Goal: Task Accomplishment & Management: Manage account settings

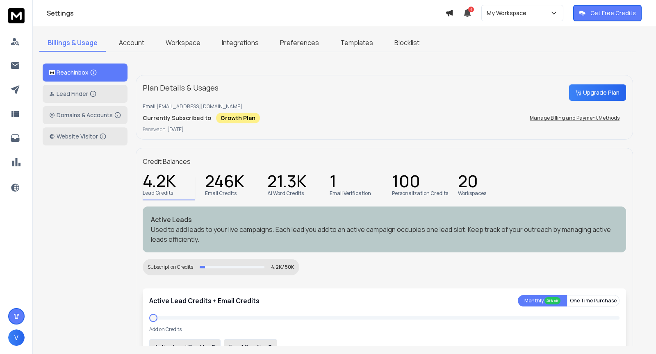
click at [75, 87] on button "Lead Finder" at bounding box center [85, 94] width 85 height 18
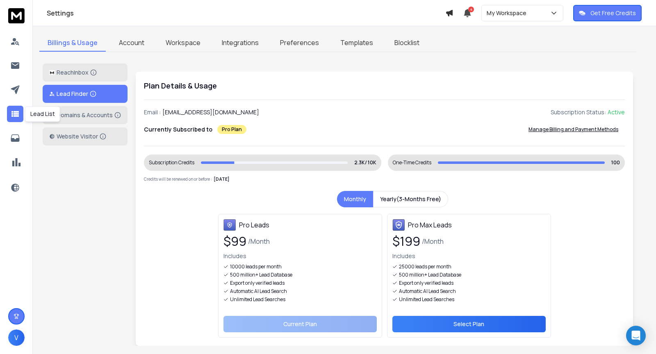
click at [17, 116] on icon at bounding box center [14, 114] width 7 height 6
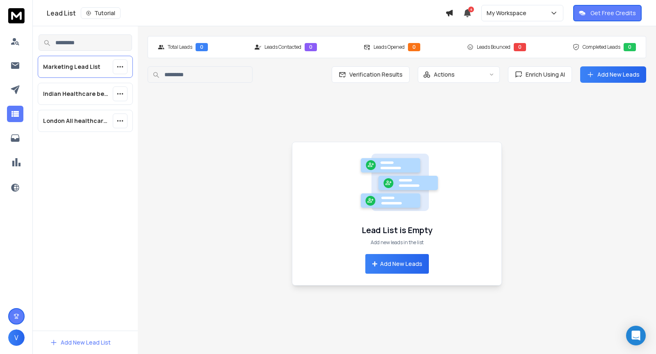
click at [74, 123] on div "London All healthcare under 25" at bounding box center [85, 121] width 95 height 22
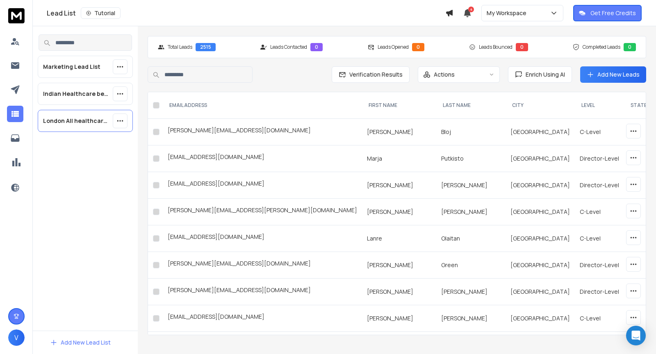
click at [78, 91] on p "Indian Healthcare below 25 all" at bounding box center [76, 94] width 66 height 8
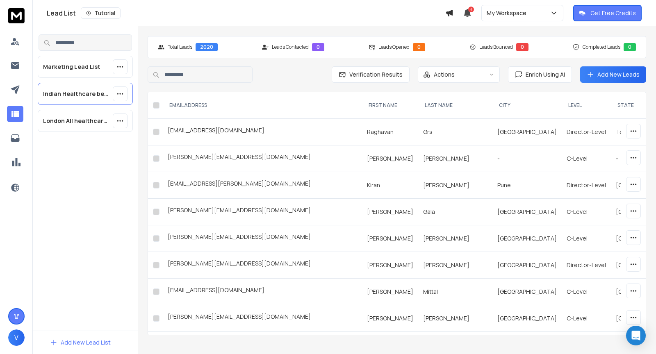
click at [76, 71] on div "Marketing Lead List" at bounding box center [85, 67] width 95 height 22
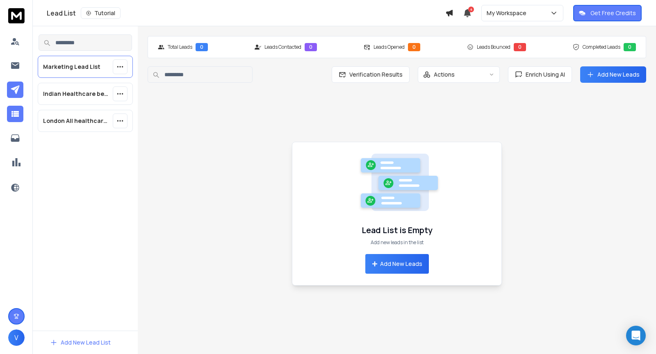
click at [16, 96] on link at bounding box center [15, 90] width 16 height 16
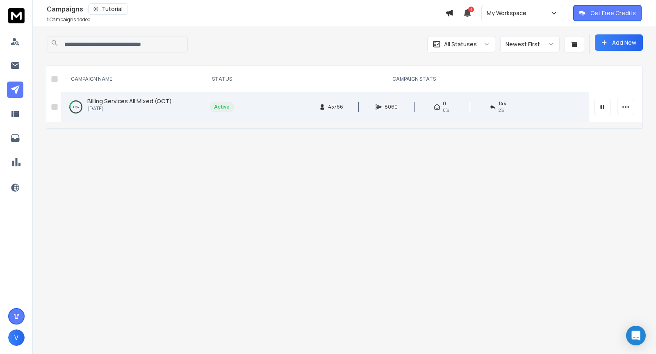
click at [153, 113] on div "Billing Services All Mixed (OCT) 7 days ago" at bounding box center [129, 107] width 84 height 20
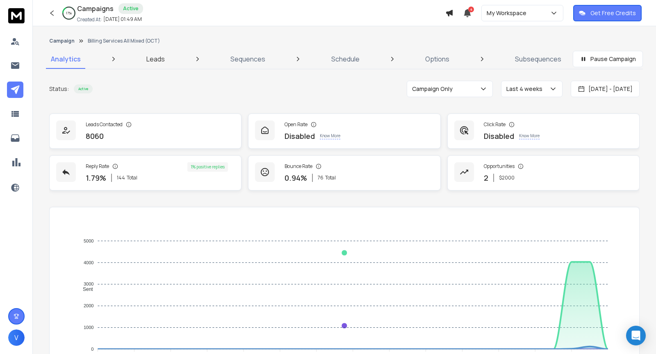
click at [165, 60] on link "Leads" at bounding box center [156, 59] width 28 height 20
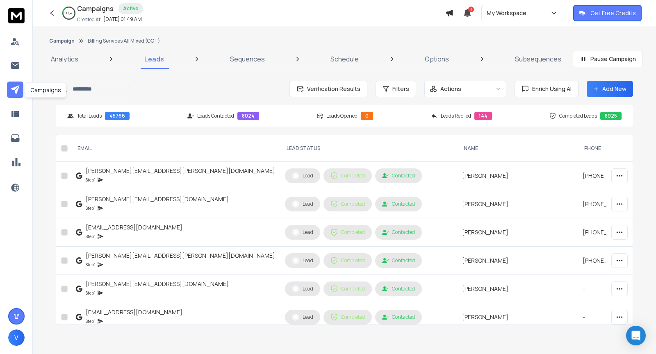
click at [14, 90] on icon at bounding box center [15, 90] width 10 height 10
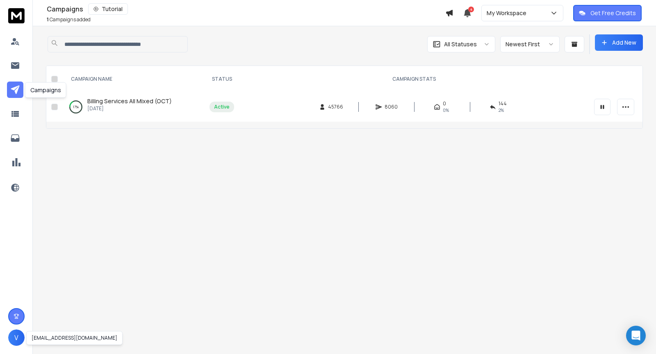
click at [20, 337] on span "V" at bounding box center [16, 338] width 16 height 16
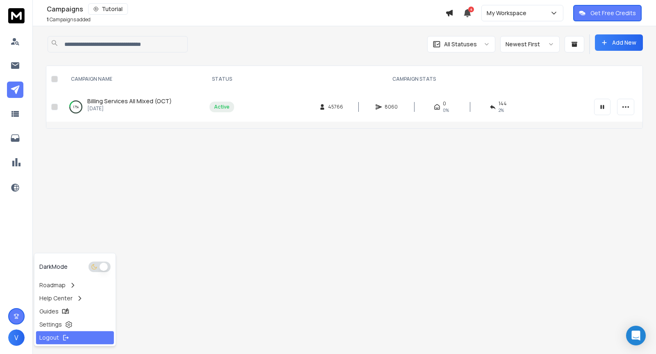
click at [56, 338] on p "Logout" at bounding box center [49, 338] width 20 height 8
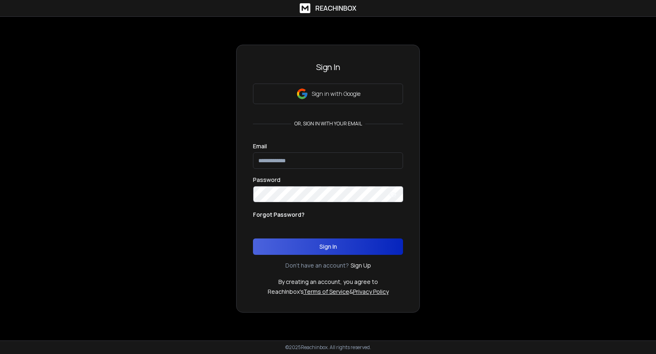
click at [300, 157] on input "email" at bounding box center [328, 161] width 150 height 16
type input "**********"
click at [338, 247] on button "Sign In" at bounding box center [328, 247] width 150 height 16
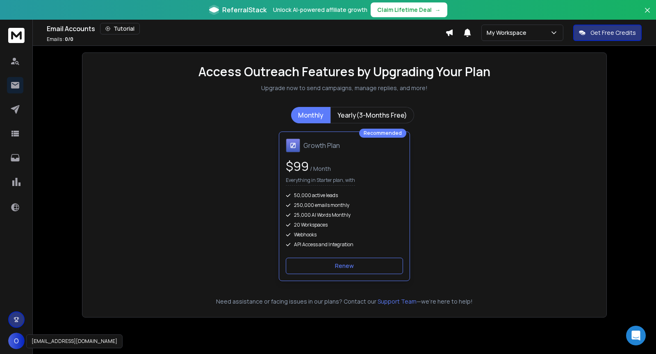
click at [17, 339] on span "O" at bounding box center [16, 341] width 16 height 16
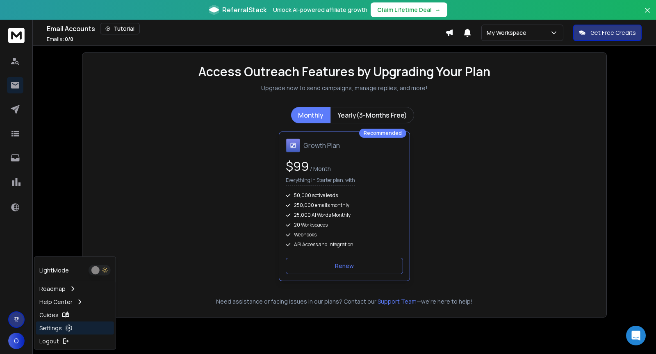
click at [52, 327] on p "Settings" at bounding box center [50, 328] width 23 height 8
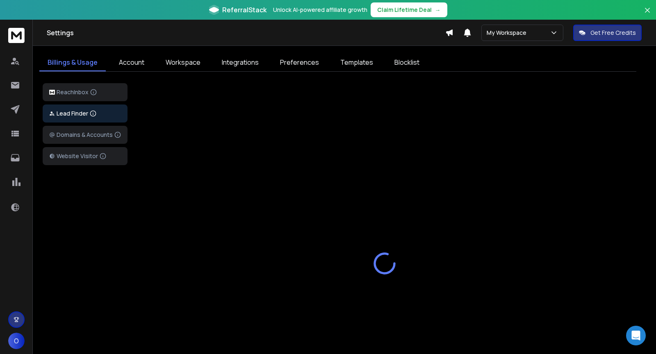
click at [54, 113] on icon "button" at bounding box center [52, 114] width 6 height 6
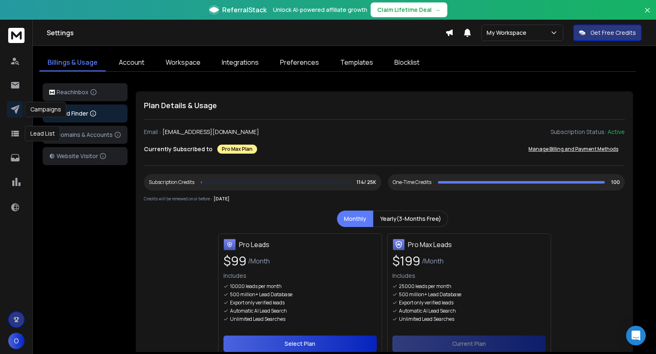
click at [18, 110] on icon at bounding box center [15, 110] width 10 height 10
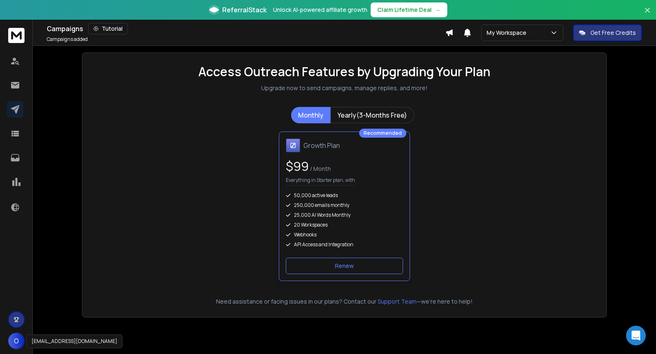
click at [21, 340] on span "O" at bounding box center [16, 341] width 16 height 16
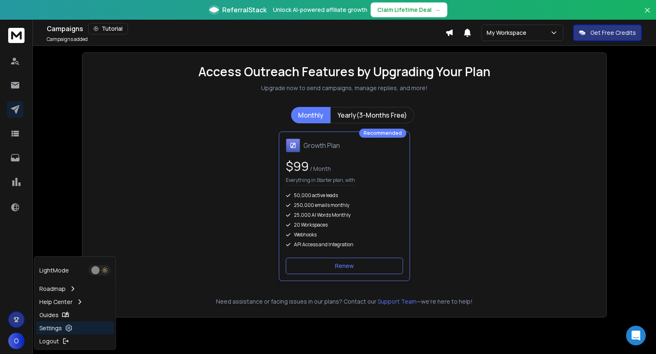
click at [57, 326] on p "Settings" at bounding box center [50, 328] width 23 height 8
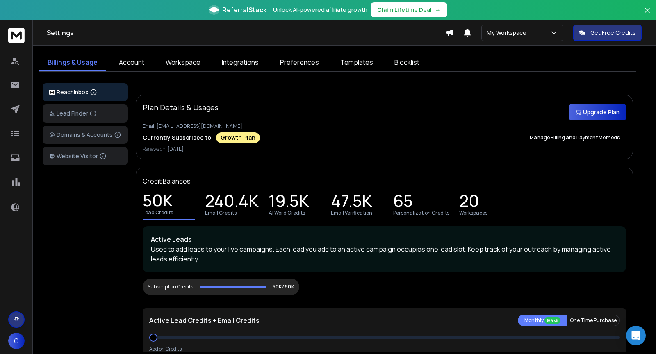
click at [648, 10] on icon "Close banner" at bounding box center [647, 10] width 5 height 5
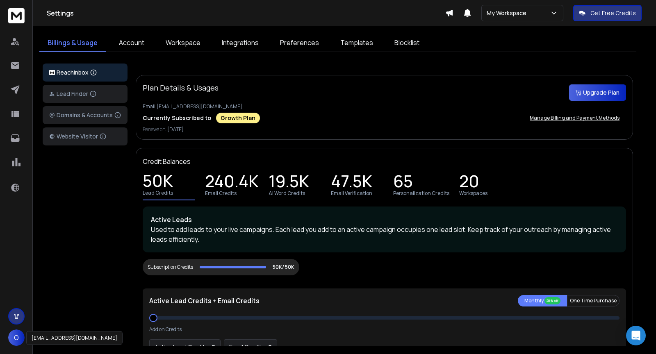
click at [18, 341] on span "O" at bounding box center [16, 338] width 16 height 16
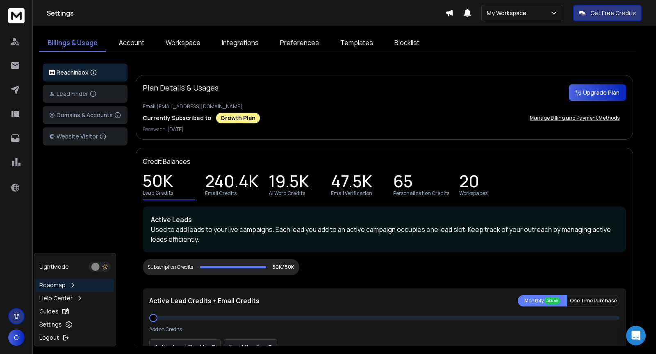
click at [104, 264] on icon at bounding box center [105, 267] width 7 height 7
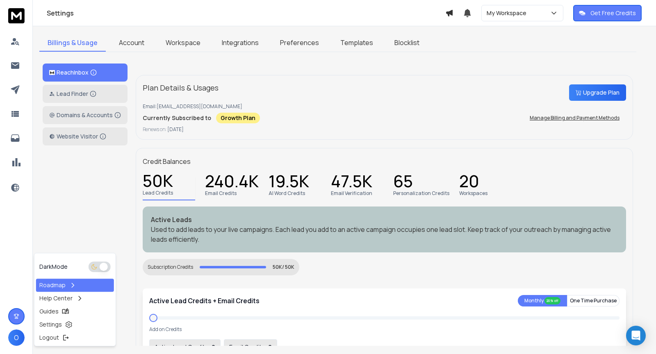
click at [84, 192] on div "ReachInbox Lead Finder Domains & Accounts Website Visitor Plan Details & Usages…" at bounding box center [338, 202] width 591 height 276
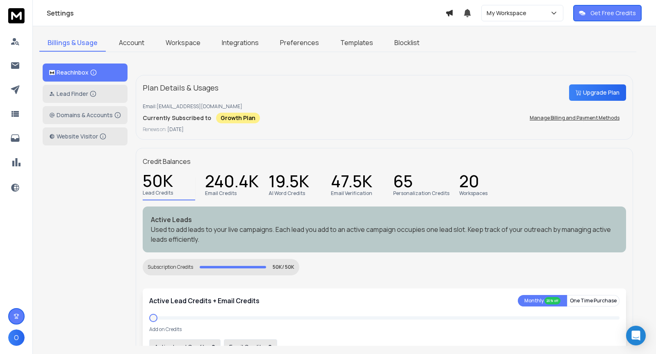
click at [62, 94] on button "Lead Finder" at bounding box center [85, 94] width 85 height 18
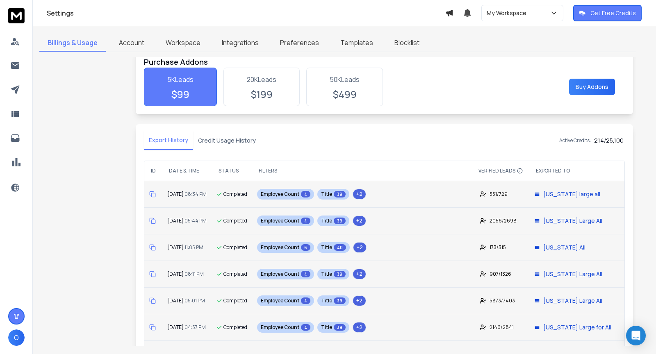
scroll to position [308, 0]
click at [16, 114] on icon at bounding box center [14, 114] width 7 height 6
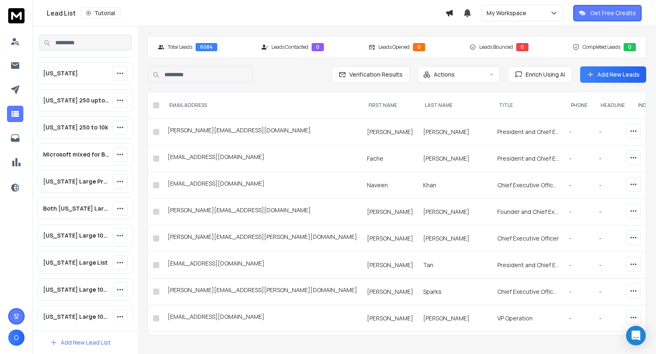
scroll to position [604, 0]
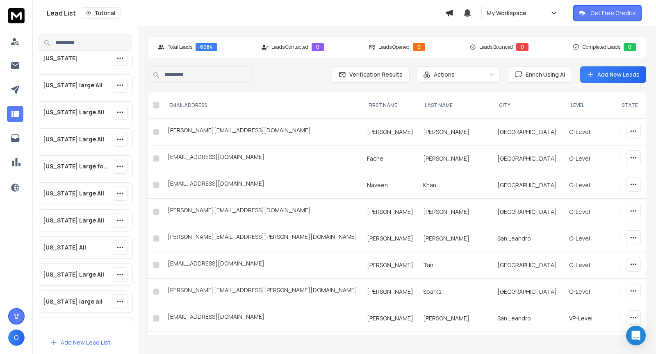
click at [83, 318] on div "Pinaki Bagh" at bounding box center [85, 329] width 95 height 22
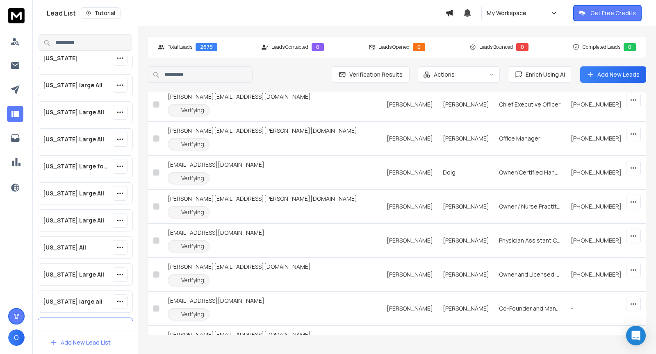
scroll to position [1463, 0]
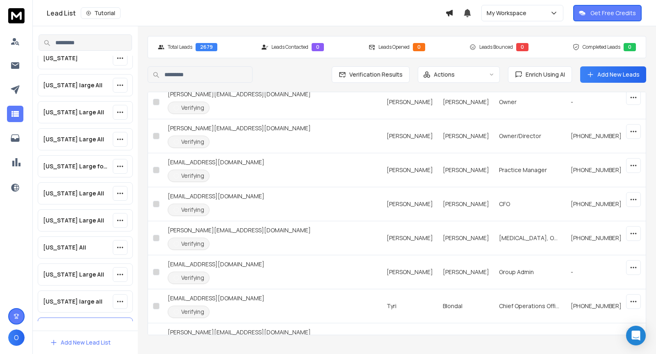
click at [80, 291] on div "Arkansas large all" at bounding box center [85, 302] width 95 height 22
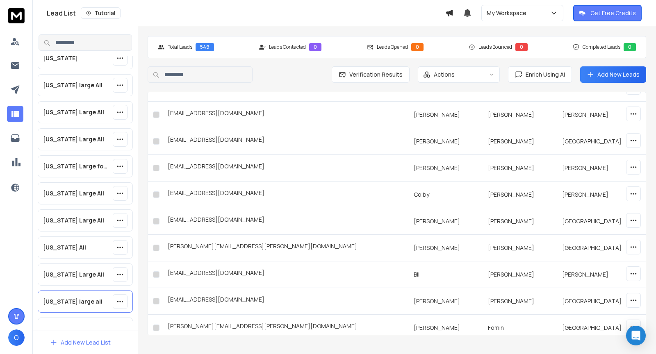
scroll to position [0, 0]
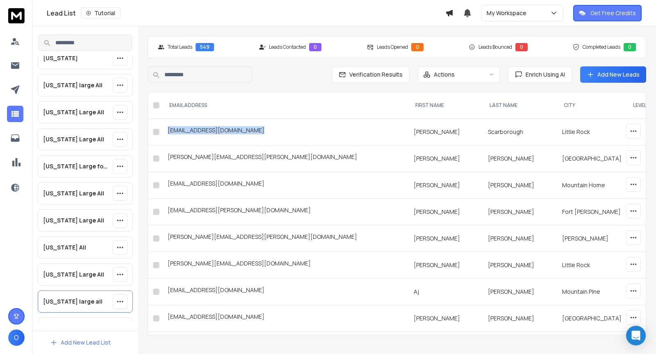
drag, startPoint x: 264, startPoint y: 131, endPoint x: 166, endPoint y: 131, distance: 98.0
click at [166, 131] on td "scarboroughf@archildrens.org" at bounding box center [286, 132] width 246 height 27
copy div "scarboroughf@archildrens.org"
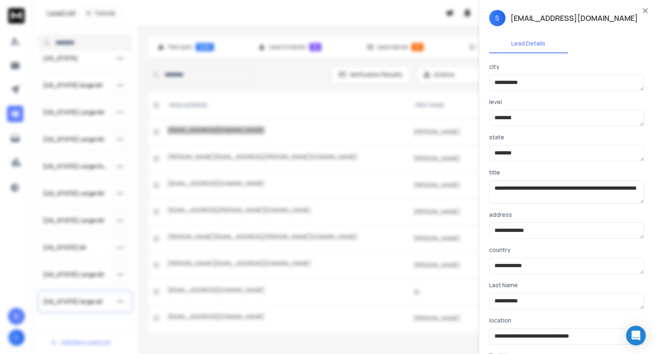
click at [228, 151] on div at bounding box center [328, 177] width 656 height 354
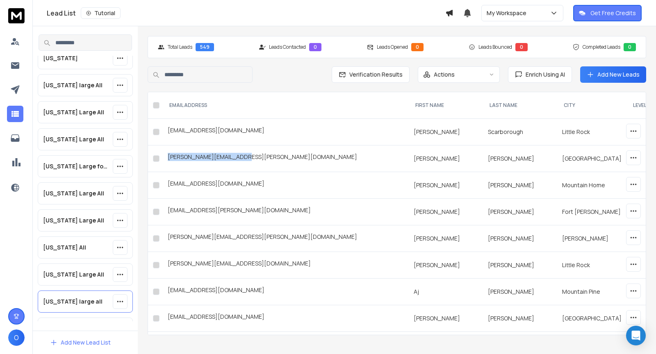
drag, startPoint x: 251, startPoint y: 157, endPoint x: 161, endPoint y: 155, distance: 90.2
copy tr "pam.stell@acmconline.org"
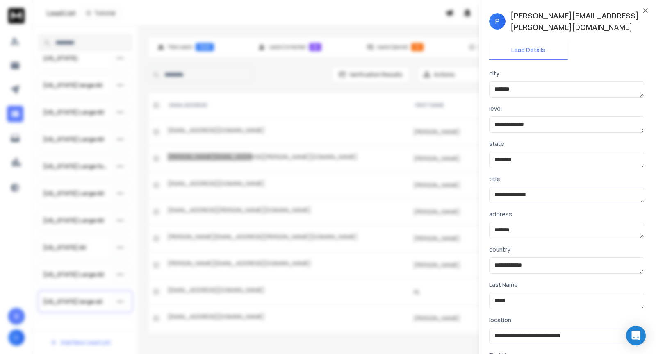
click at [75, 224] on div at bounding box center [328, 177] width 656 height 354
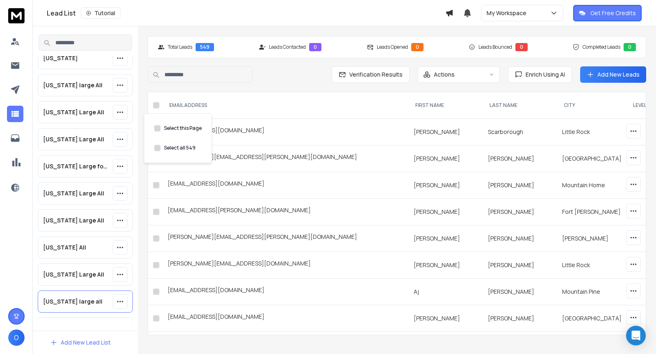
drag, startPoint x: 157, startPoint y: 146, endPoint x: 452, endPoint y: 115, distance: 296.5
click at [157, 146] on button "Select this Page" at bounding box center [157, 148] width 7 height 7
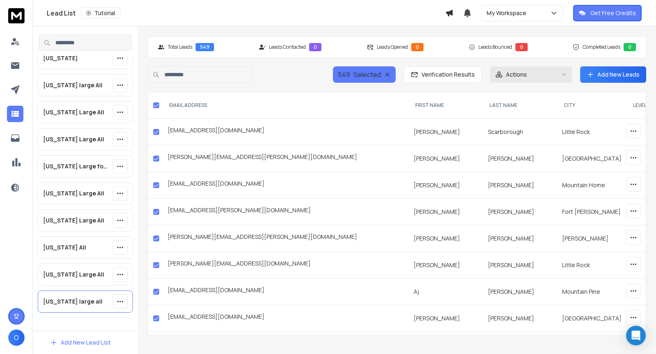
click at [538, 72] on div "Actions" at bounding box center [526, 75] width 62 height 8
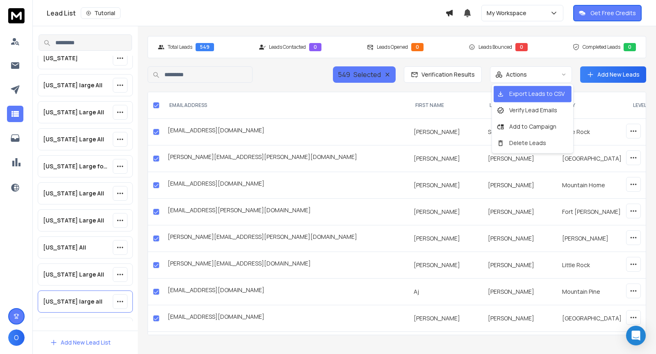
click at [527, 101] on div "Export Leads to CSV" at bounding box center [533, 94] width 78 height 16
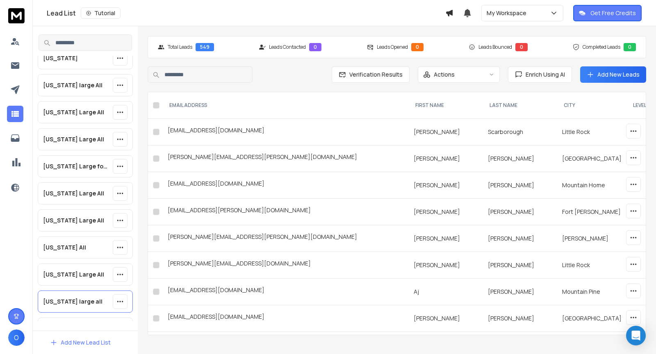
click at [75, 264] on div "New Jersey Large All" at bounding box center [85, 275] width 95 height 22
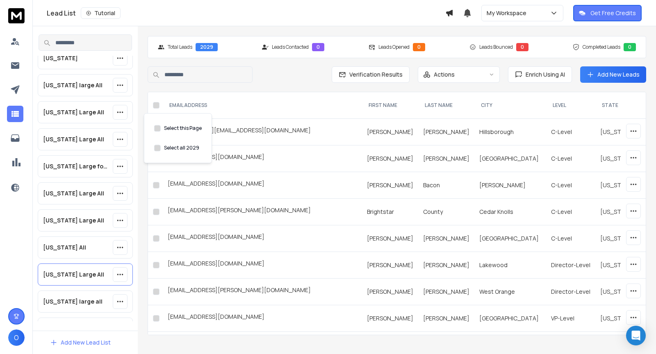
click at [158, 147] on button "Select this Page" at bounding box center [157, 148] width 7 height 7
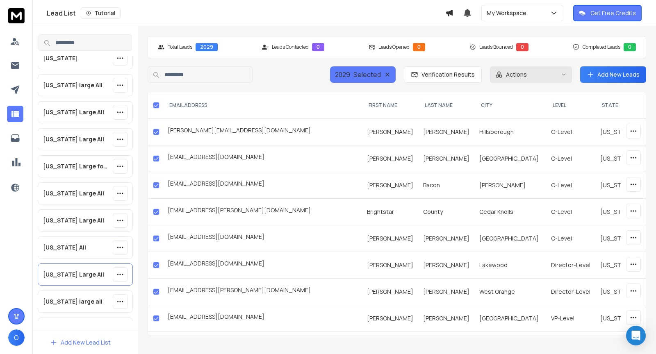
click at [556, 73] on div "Actions" at bounding box center [526, 75] width 62 height 8
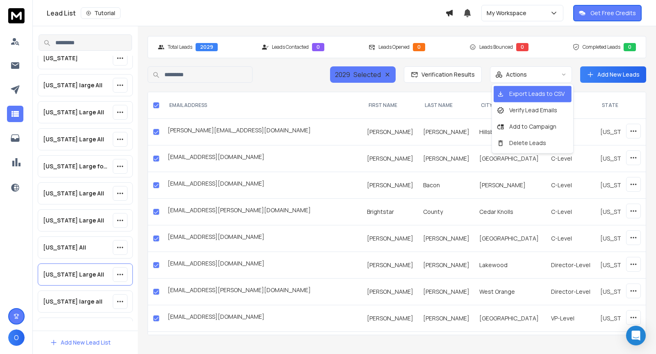
click at [523, 98] on p "Export Leads to CSV" at bounding box center [537, 93] width 59 height 11
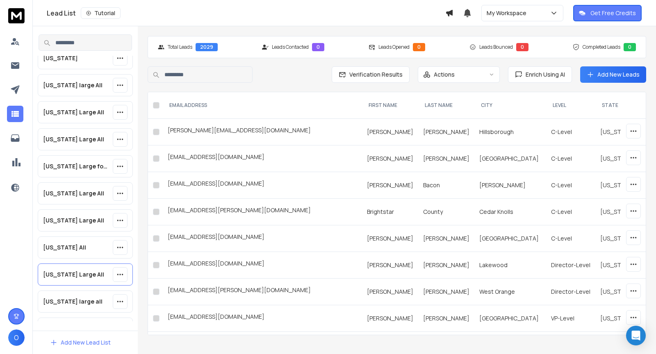
click at [76, 237] on div "Wyoming All" at bounding box center [85, 248] width 95 height 22
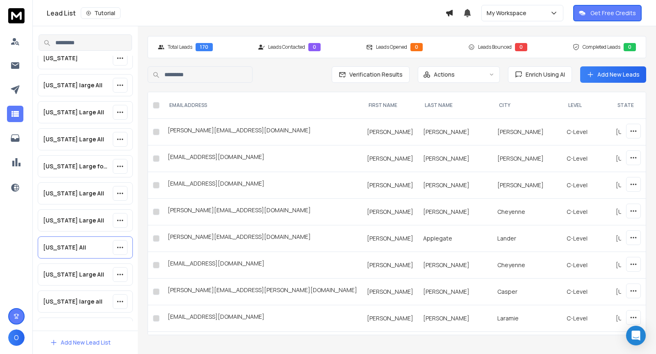
click at [65, 217] on p "Kentucky Large All" at bounding box center [73, 221] width 61 height 8
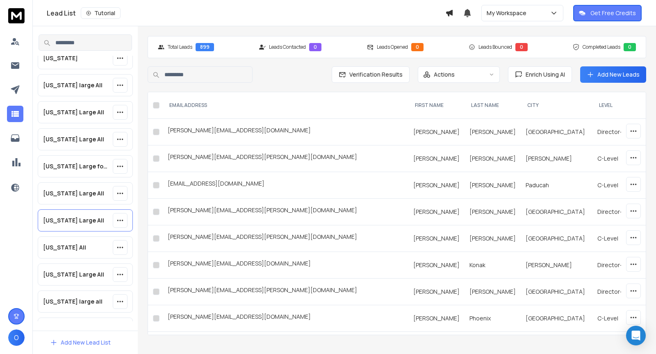
click at [75, 189] on p "New York Large All" at bounding box center [73, 193] width 61 height 8
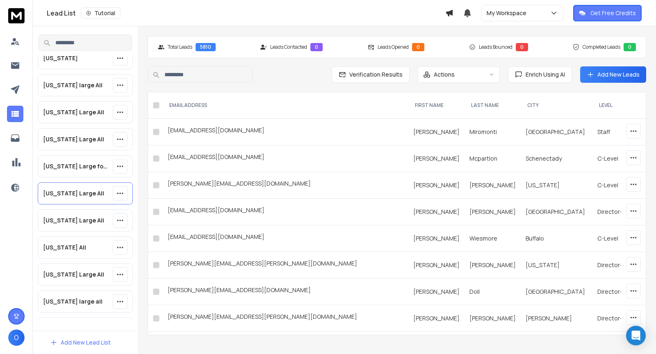
click at [80, 162] on p "michigan Large for All" at bounding box center [76, 166] width 66 height 8
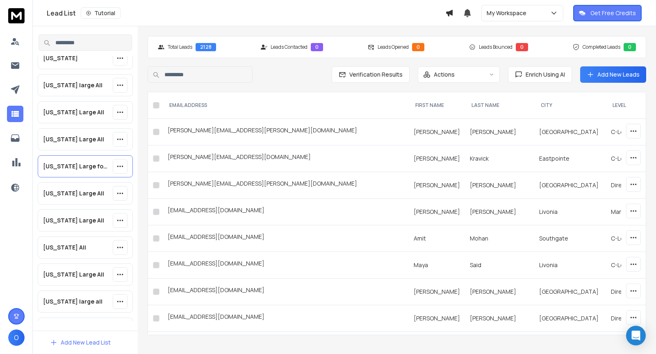
click at [82, 318] on div "Pinaki Bagh" at bounding box center [85, 329] width 95 height 22
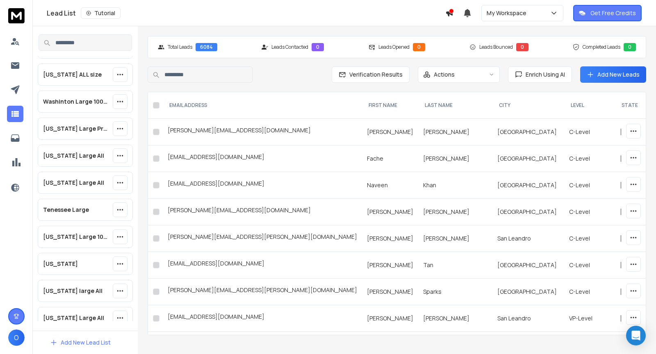
scroll to position [604, 0]
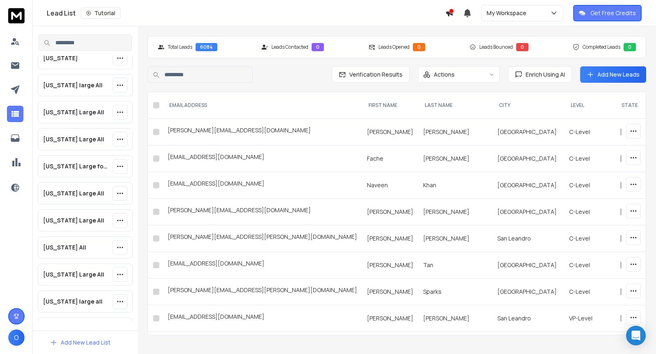
click at [68, 325] on p "Pinaki Bagh" at bounding box center [67, 329] width 48 height 8
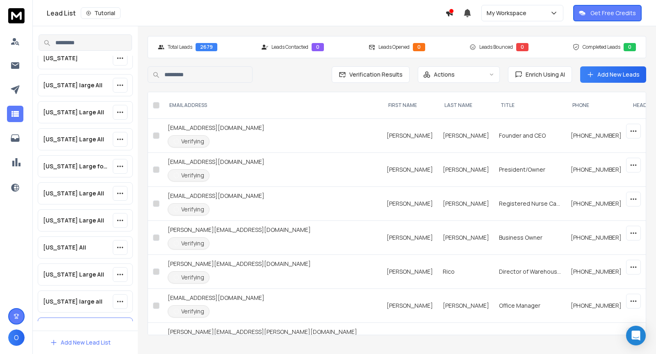
click at [76, 298] on p "Arkansas large all" at bounding box center [72, 302] width 59 height 8
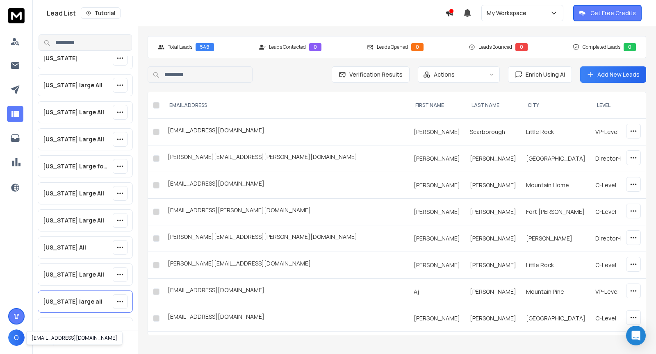
click at [19, 338] on span "O" at bounding box center [16, 338] width 16 height 16
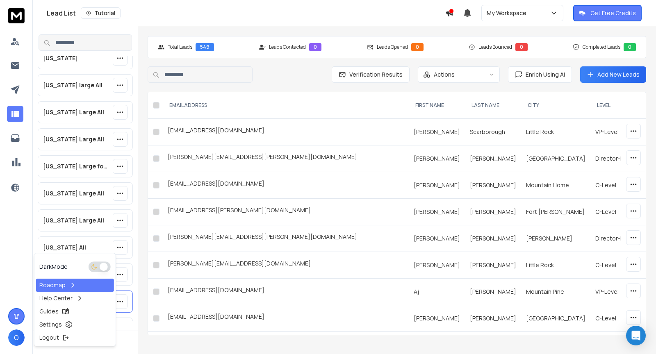
click at [58, 337] on div "Logout" at bounding box center [75, 337] width 78 height 13
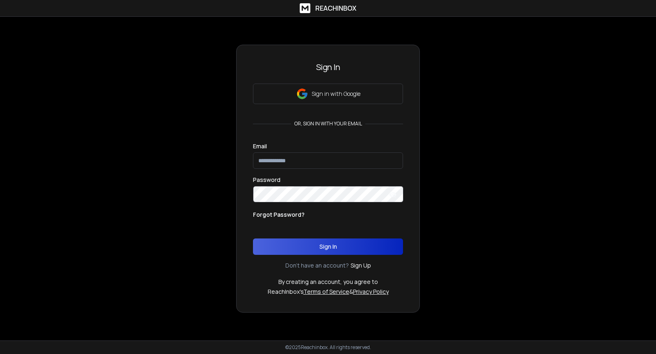
click at [316, 165] on input "email" at bounding box center [328, 161] width 150 height 16
type input "**********"
click at [346, 248] on button "Sign In" at bounding box center [328, 247] width 150 height 16
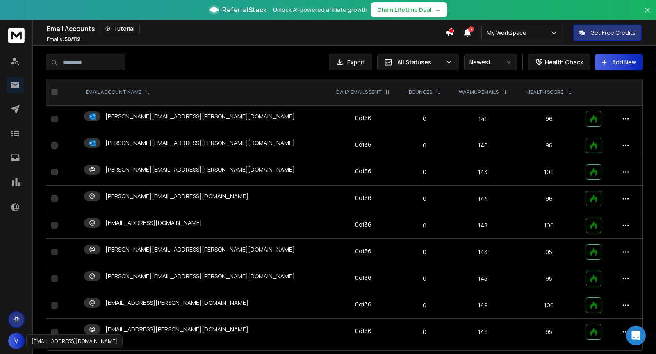
click at [13, 345] on span "V" at bounding box center [16, 341] width 16 height 16
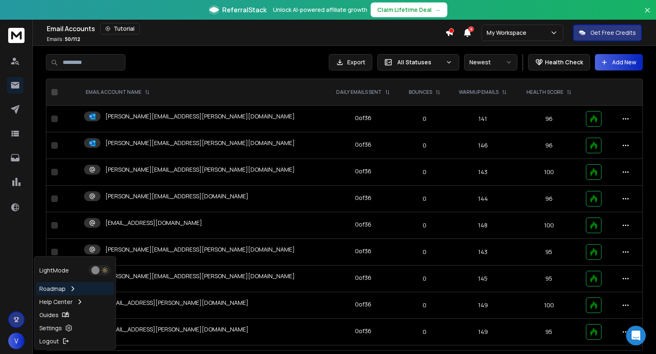
click at [98, 272] on button "button" at bounding box center [100, 270] width 22 height 11
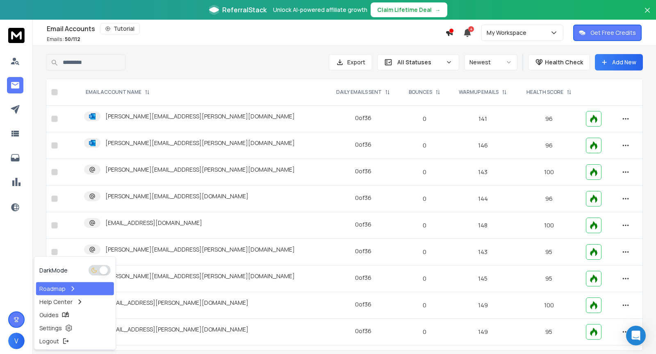
click at [0, 245] on div "V" at bounding box center [16, 189] width 33 height 338
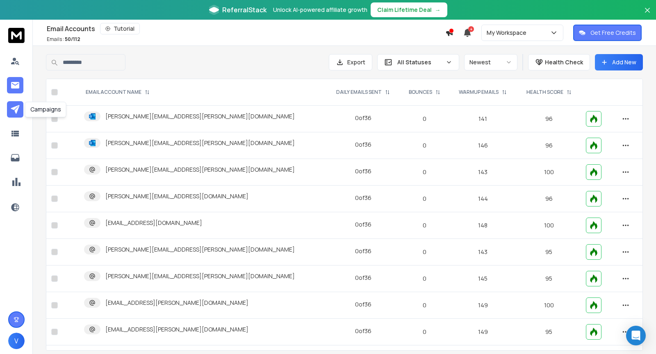
click at [15, 108] on icon at bounding box center [15, 109] width 9 height 9
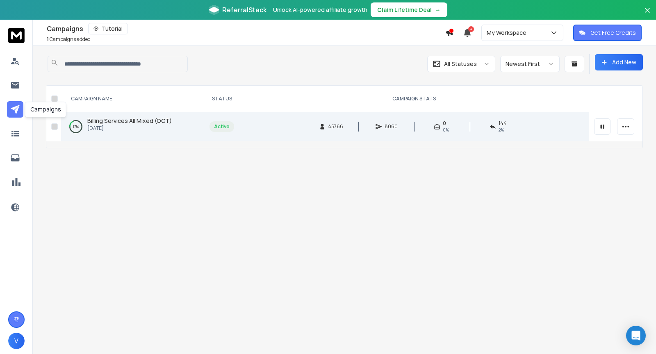
click at [165, 130] on p "[DATE]" at bounding box center [129, 128] width 84 height 7
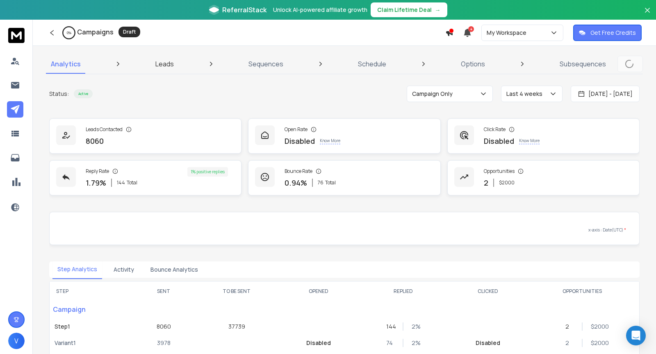
click at [169, 58] on link "Leads" at bounding box center [165, 64] width 28 height 20
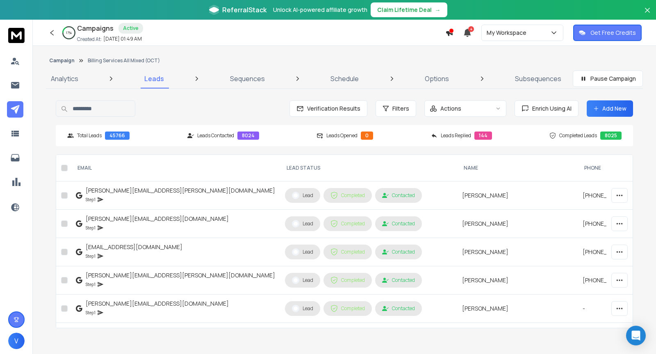
click at [605, 108] on button "Add New" at bounding box center [610, 108] width 46 height 16
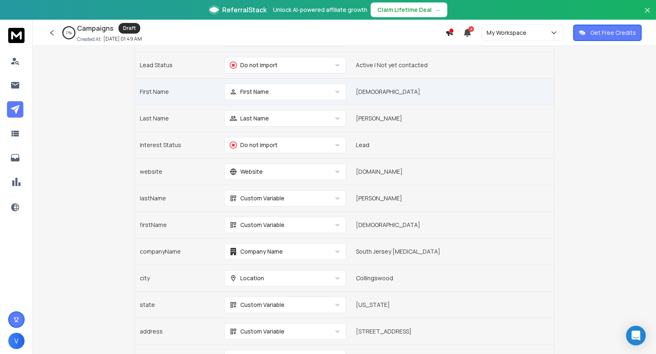
scroll to position [231, 0]
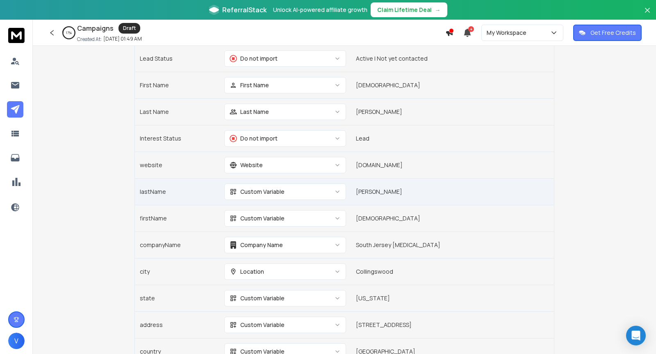
click at [280, 188] on div "Custom Variable" at bounding box center [257, 192] width 55 height 8
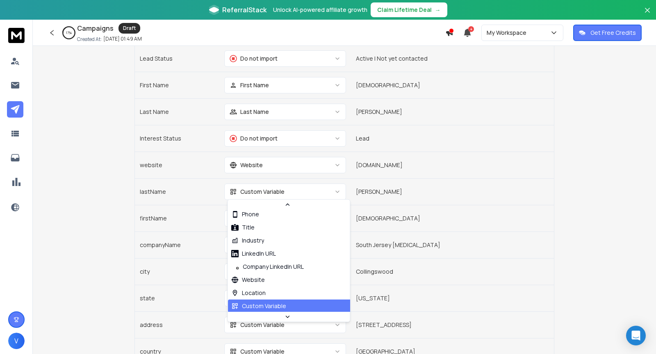
scroll to position [74, 0]
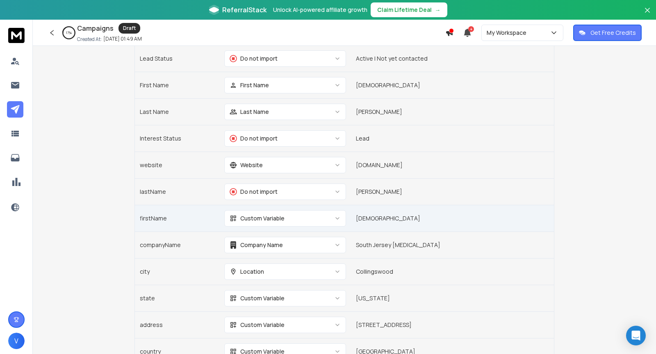
click at [284, 218] on div "Custom Variable" at bounding box center [257, 219] width 55 height 8
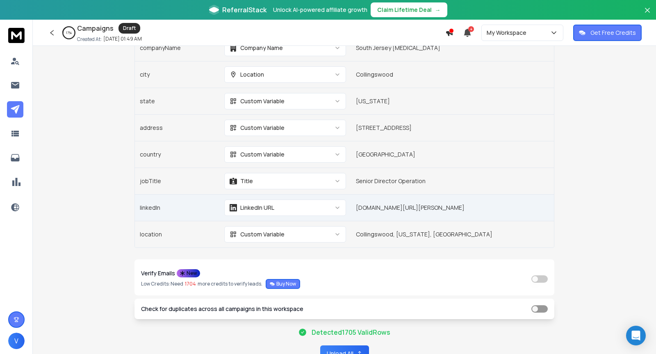
scroll to position [444, 0]
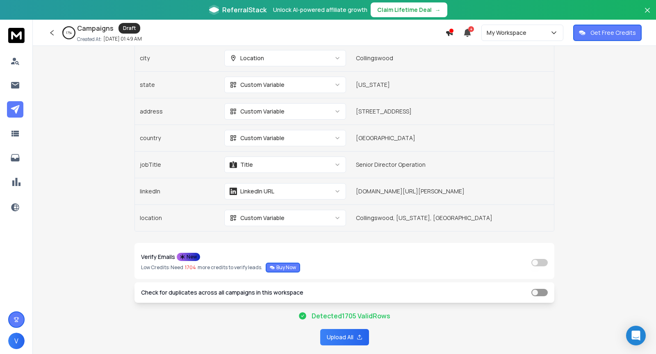
click at [341, 332] on button "Upload All" at bounding box center [344, 337] width 49 height 16
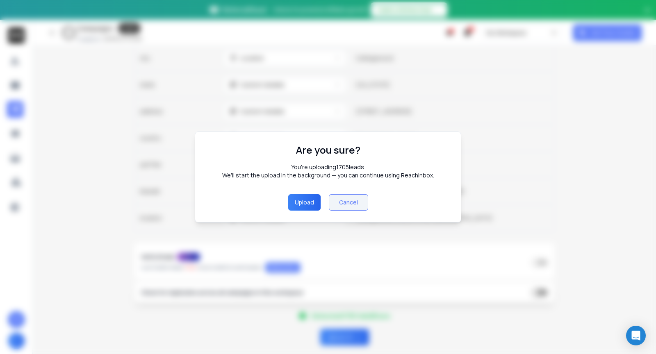
click at [303, 201] on button "Upload" at bounding box center [304, 202] width 32 height 16
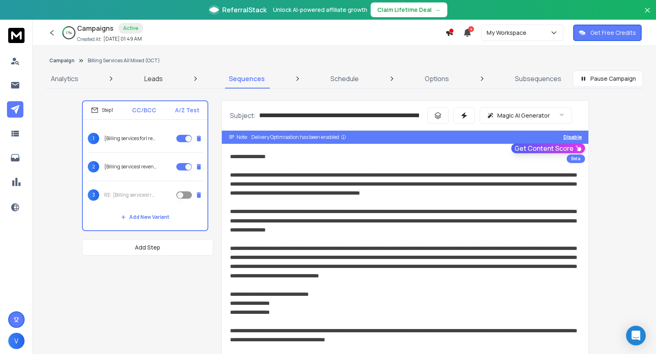
click at [157, 80] on p "Leads" at bounding box center [153, 79] width 18 height 10
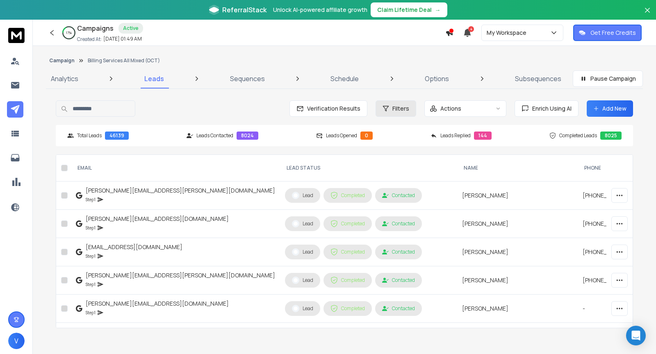
click at [399, 110] on span "Filters" at bounding box center [401, 109] width 17 height 8
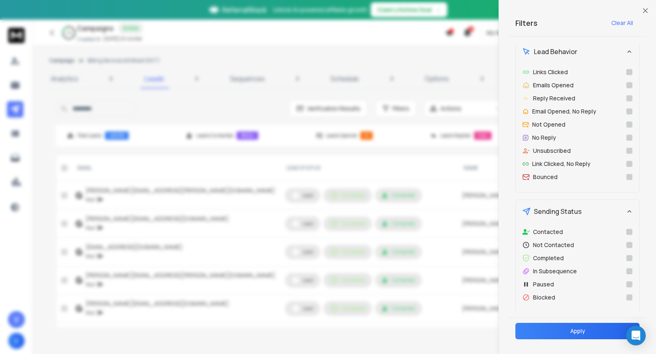
scroll to position [6, 0]
click at [628, 177] on button "Bounced" at bounding box center [629, 177] width 7 height 7
click at [562, 328] on button "Apply" at bounding box center [578, 331] width 124 height 16
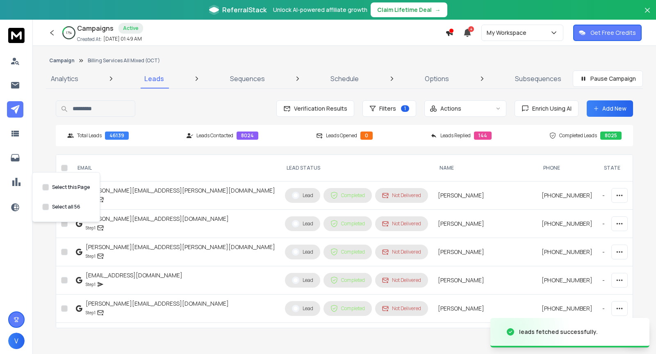
click at [46, 206] on button "Select this Page" at bounding box center [45, 207] width 7 height 7
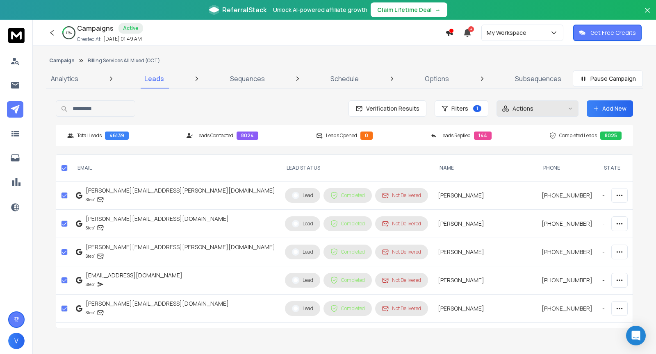
click at [537, 113] on button "Actions" at bounding box center [538, 108] width 82 height 16
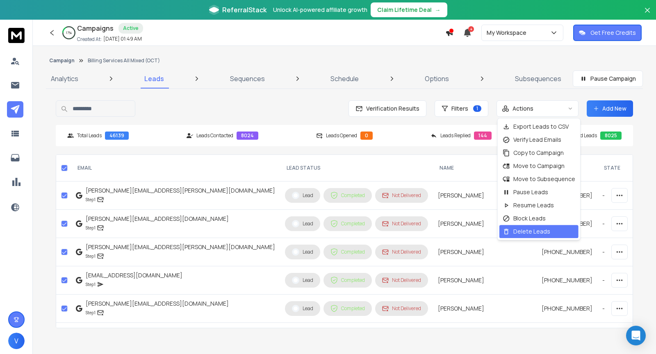
click at [544, 232] on p "Delete Leads" at bounding box center [532, 232] width 37 height 8
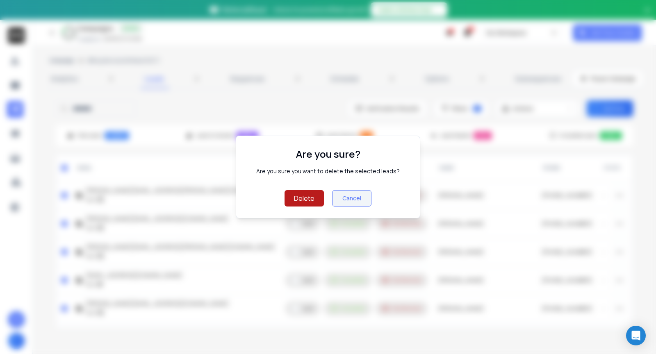
click at [297, 201] on button "Delete" at bounding box center [304, 198] width 39 height 16
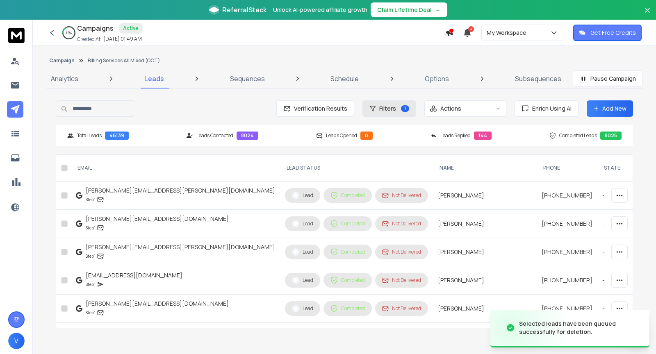
click at [389, 111] on span "Filters" at bounding box center [387, 109] width 17 height 8
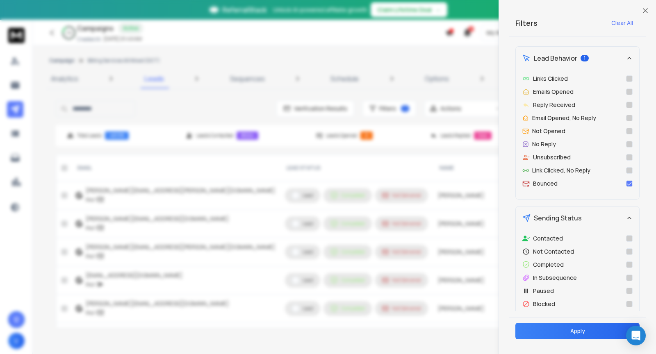
click at [630, 183] on button "Bounced" at bounding box center [629, 183] width 7 height 7
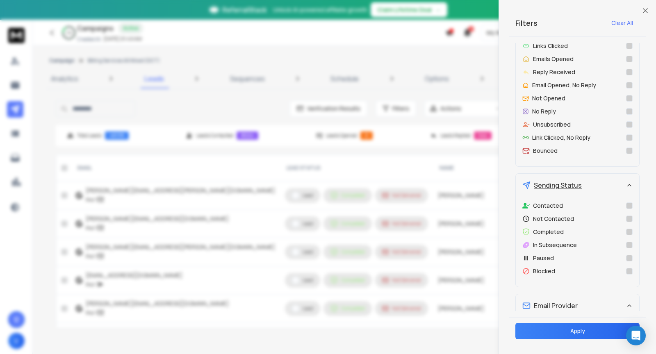
scroll to position [42, 0]
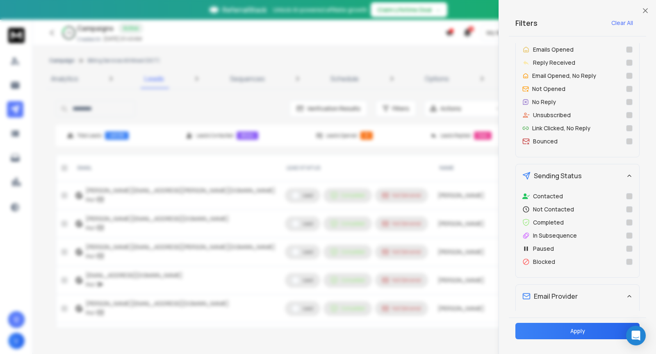
click at [630, 261] on button "Blocked" at bounding box center [629, 262] width 7 height 7
click at [566, 328] on button "Apply" at bounding box center [578, 331] width 124 height 16
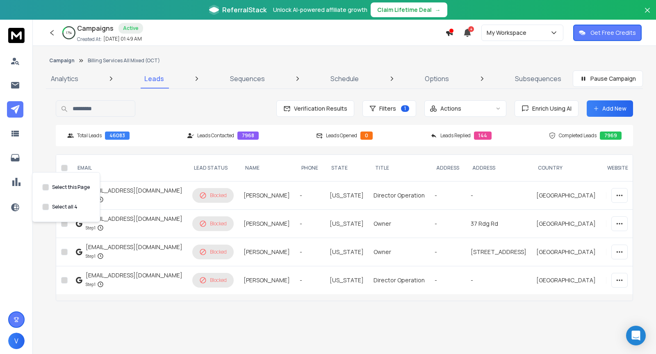
click at [46, 208] on button "Select this Page" at bounding box center [45, 207] width 7 height 7
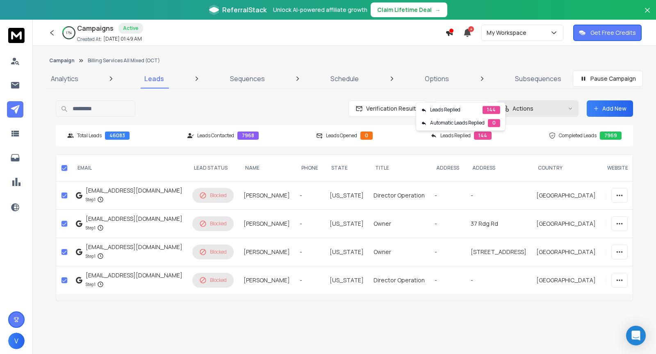
click at [529, 114] on button "Actions" at bounding box center [538, 108] width 82 height 16
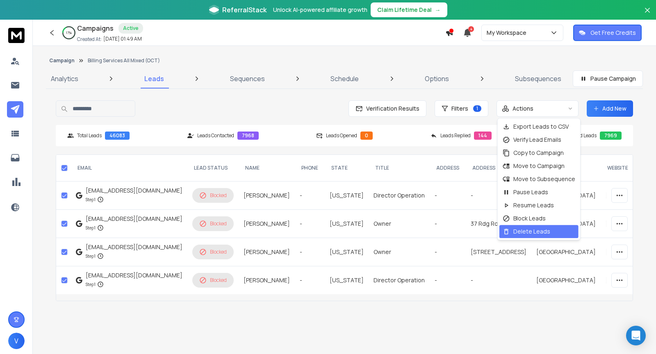
click at [532, 231] on p "Delete Leads" at bounding box center [532, 232] width 37 height 8
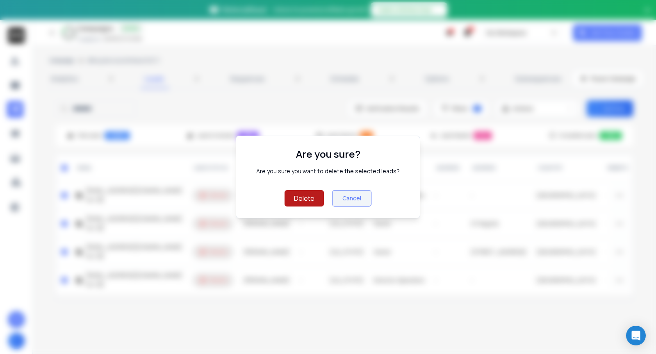
click at [301, 203] on button "Delete" at bounding box center [304, 198] width 39 height 16
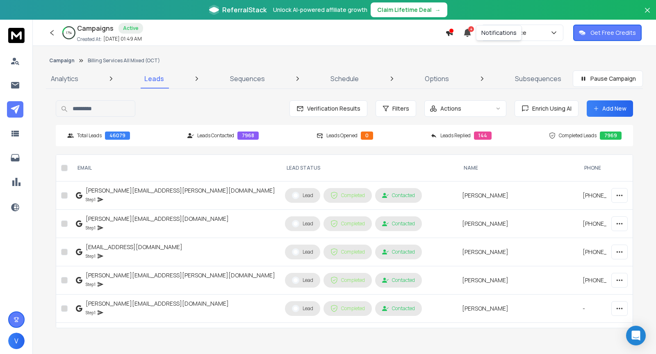
click at [469, 32] on icon at bounding box center [467, 32] width 7 height 8
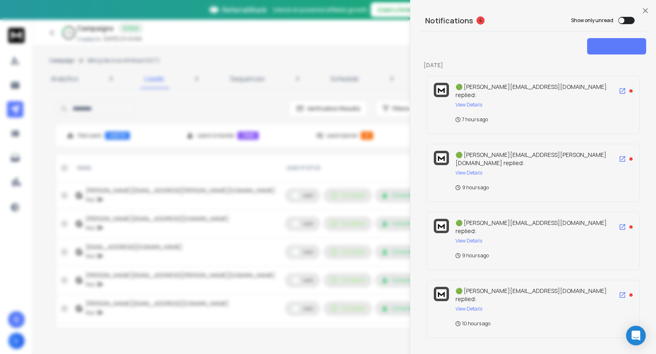
click at [615, 47] on span "Mark all as read" at bounding box center [616, 46] width 37 height 7
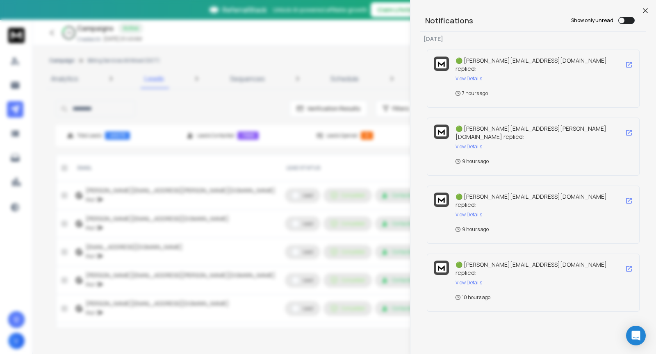
click at [646, 8] on icon "button" at bounding box center [645, 11] width 8 height 8
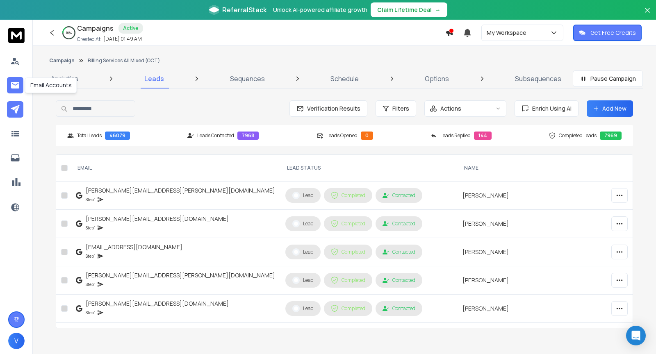
click at [18, 86] on icon at bounding box center [15, 85] width 8 height 7
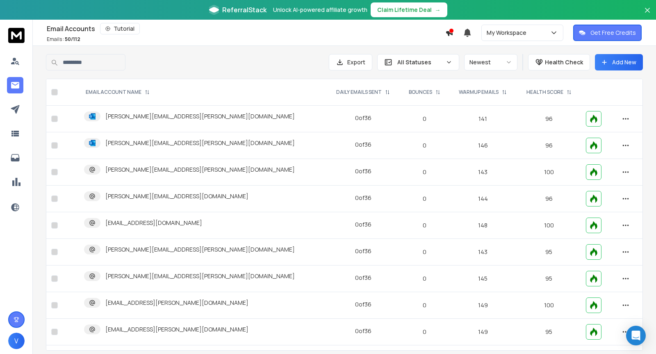
click at [647, 12] on icon "Close banner" at bounding box center [647, 10] width 7 height 7
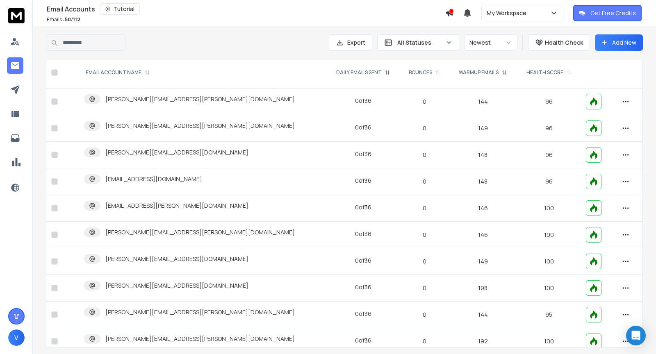
scroll to position [500, 0]
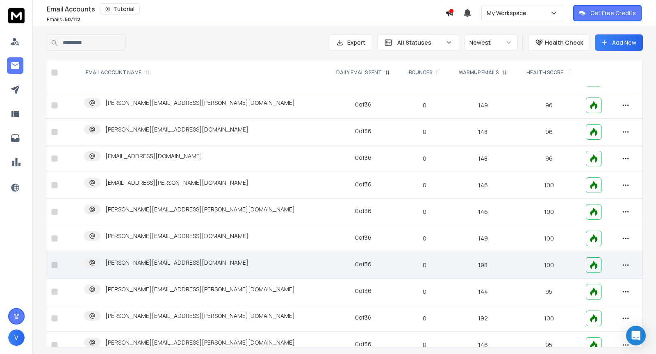
click at [241, 258] on div "[PERSON_NAME][EMAIL_ADDRESS][DOMAIN_NAME]" at bounding box center [202, 263] width 237 height 10
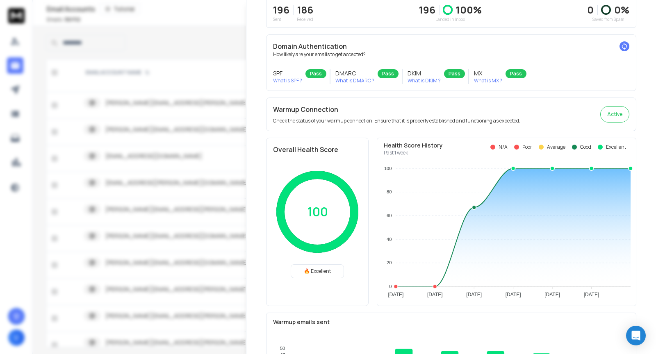
scroll to position [317, 0]
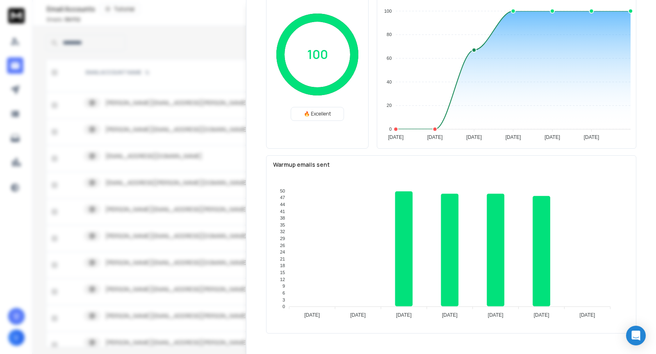
click at [118, 149] on div at bounding box center [328, 177] width 656 height 354
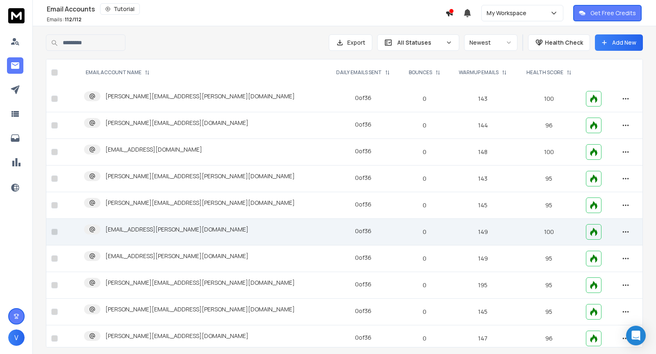
scroll to position [0, 0]
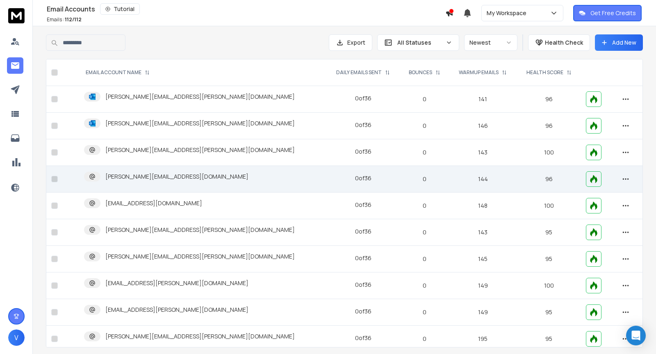
click at [450, 178] on td "144" at bounding box center [483, 179] width 67 height 27
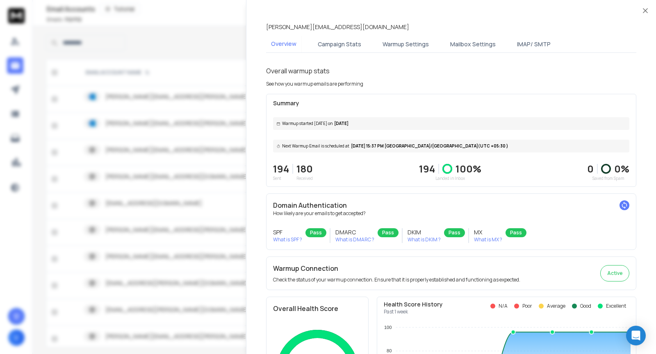
click at [195, 107] on div at bounding box center [328, 177] width 656 height 354
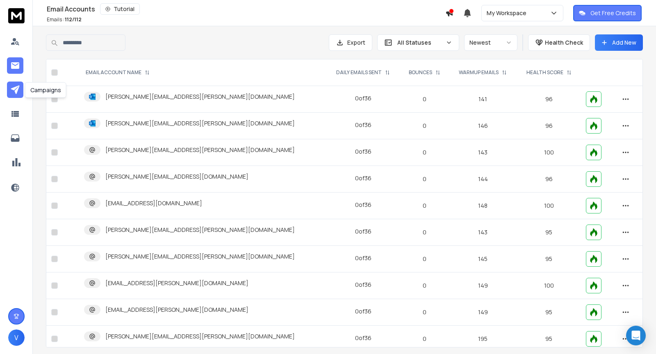
click at [23, 86] on body "ReferralStack Unlock AI-powered affiliate growth Lifetime Deals available! Clai…" at bounding box center [328, 177] width 656 height 354
click at [10, 89] on icon at bounding box center [15, 90] width 10 height 10
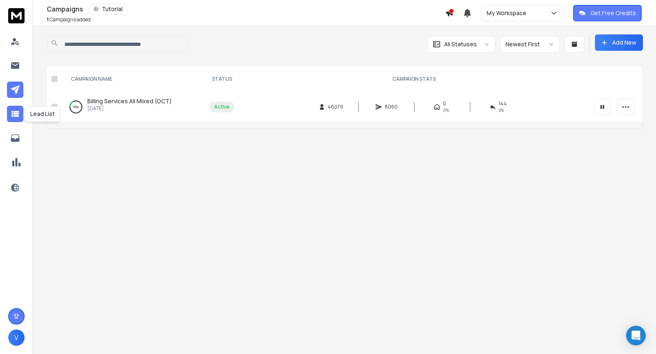
click at [17, 112] on icon at bounding box center [14, 114] width 7 height 6
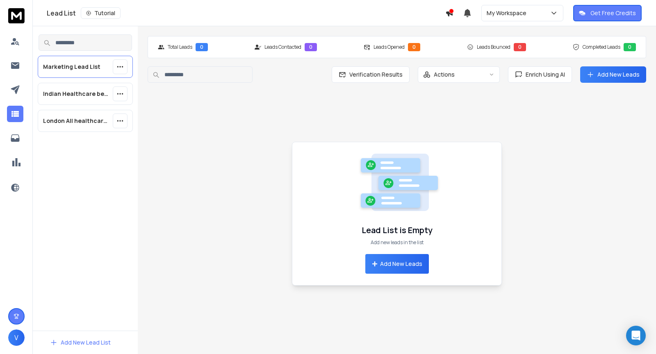
click at [84, 124] on div "London All healthcare under 25" at bounding box center [85, 121] width 95 height 22
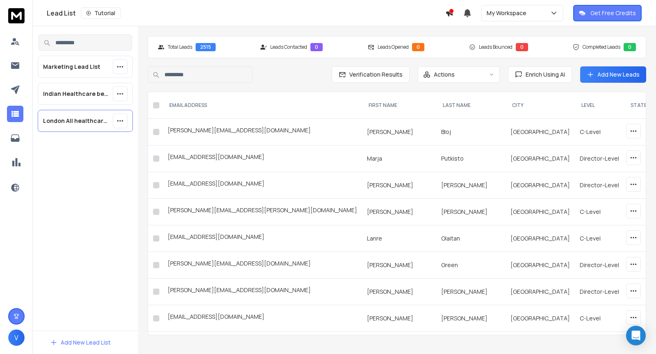
click at [85, 90] on p "Indian Healthcare below 25 all" at bounding box center [76, 94] width 66 height 8
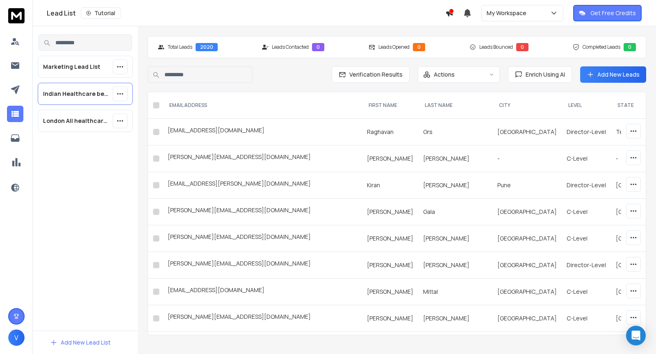
click at [89, 71] on div "Marketing Lead List" at bounding box center [85, 67] width 95 height 22
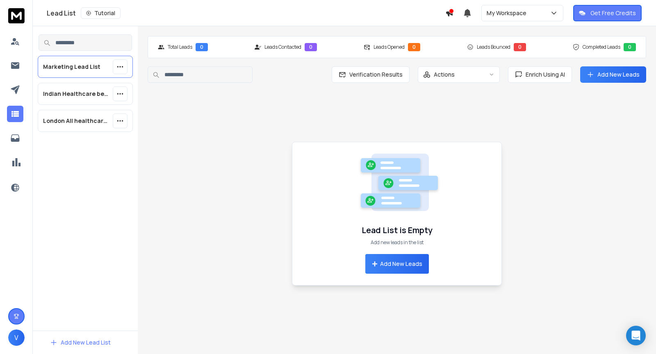
click at [89, 96] on p "Indian Healthcare below 25 all" at bounding box center [76, 94] width 66 height 8
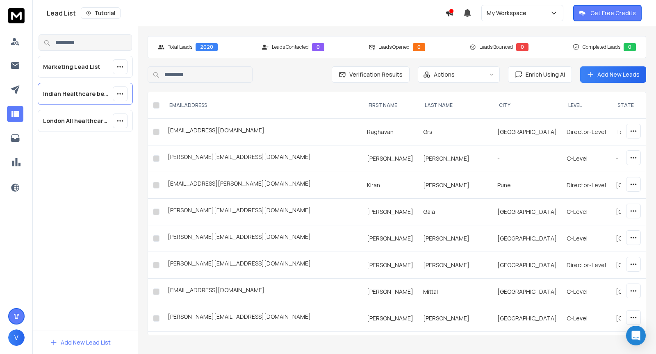
click at [88, 112] on div "London All healthcare under 25" at bounding box center [85, 121] width 95 height 22
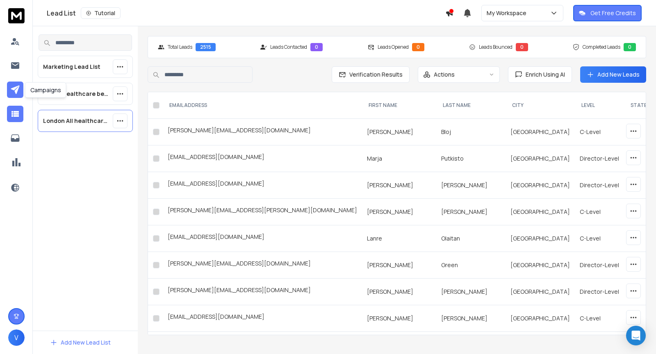
click at [16, 90] on icon at bounding box center [15, 90] width 9 height 9
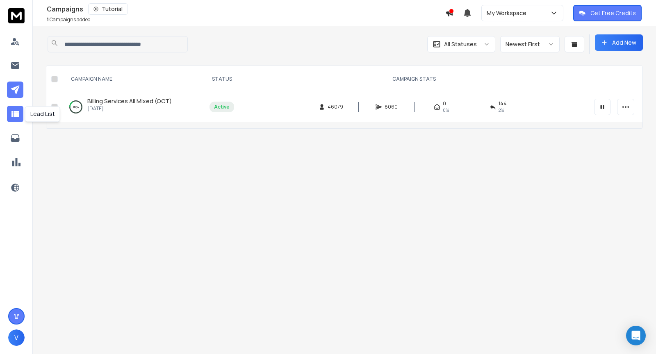
click at [15, 116] on icon at bounding box center [14, 114] width 7 height 6
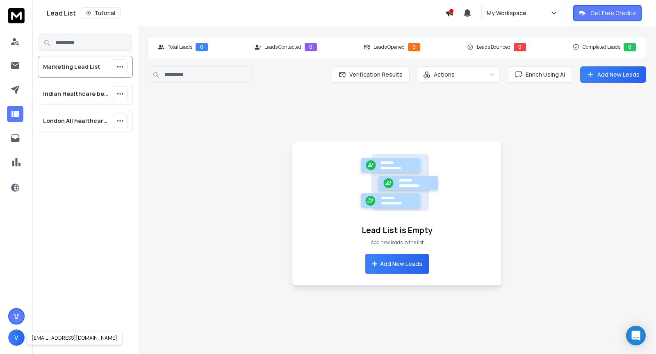
click at [14, 338] on span "V" at bounding box center [16, 338] width 16 height 16
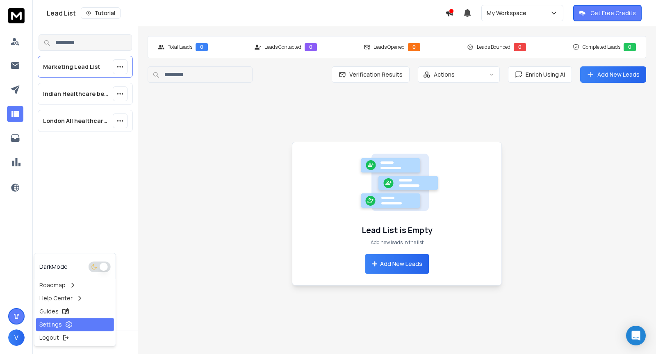
click at [60, 331] on div "Settings" at bounding box center [75, 324] width 78 height 13
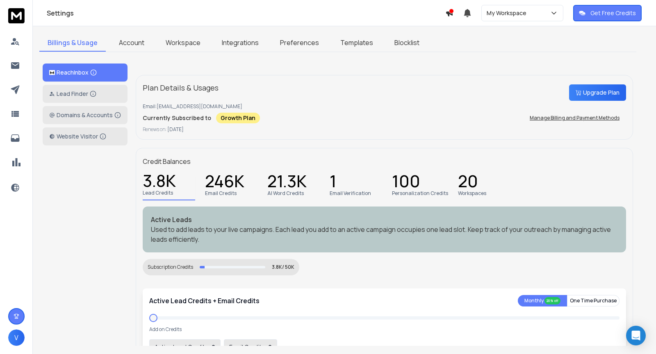
click at [69, 95] on button "Lead Finder" at bounding box center [85, 94] width 85 height 18
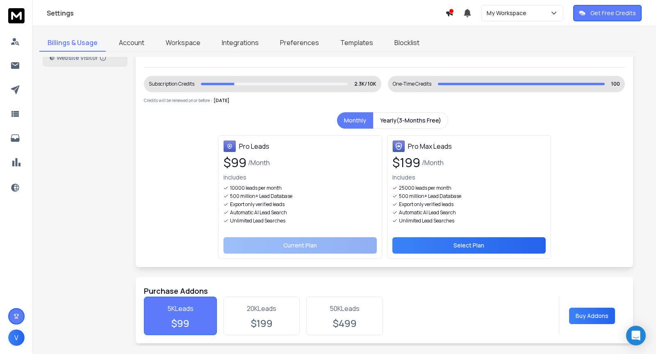
scroll to position [79, 0]
click at [453, 244] on button "Select Plan" at bounding box center [469, 245] width 153 height 16
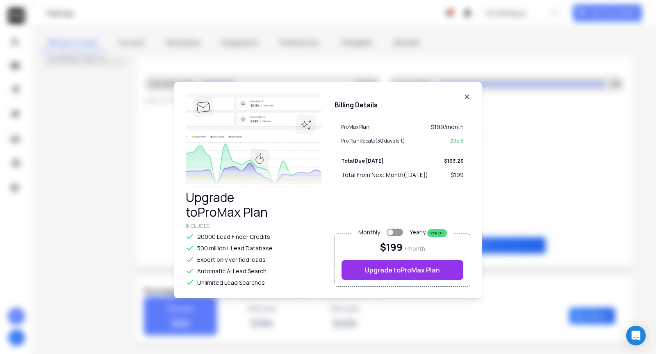
click at [468, 96] on icon at bounding box center [467, 97] width 5 height 5
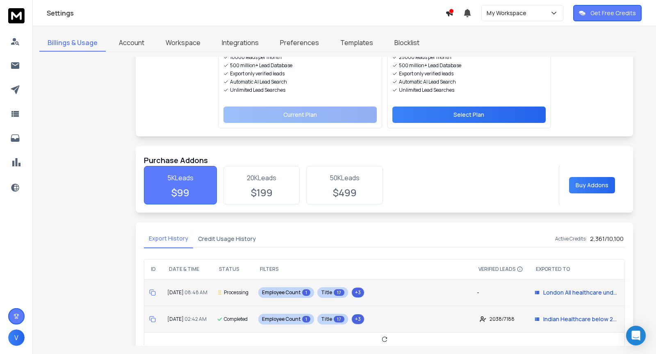
scroll to position [0, 0]
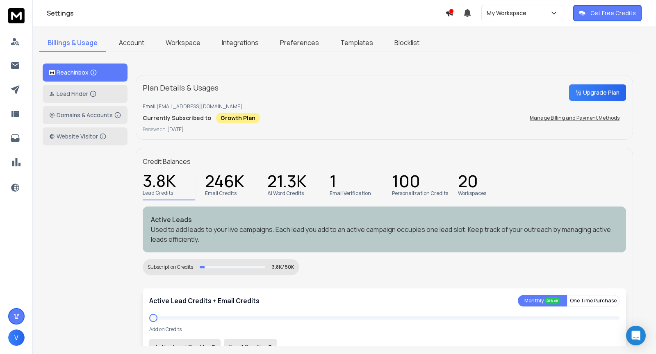
click at [73, 75] on button "ReachInbox" at bounding box center [85, 73] width 85 height 18
click at [17, 86] on icon at bounding box center [15, 90] width 10 height 10
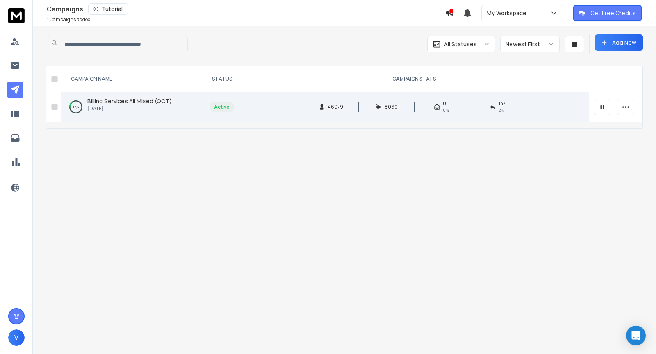
click at [172, 103] on div "17 % Billing Services All Mixed (OCT) 7 days ago" at bounding box center [132, 107] width 127 height 20
